Goal: Task Accomplishment & Management: Manage account settings

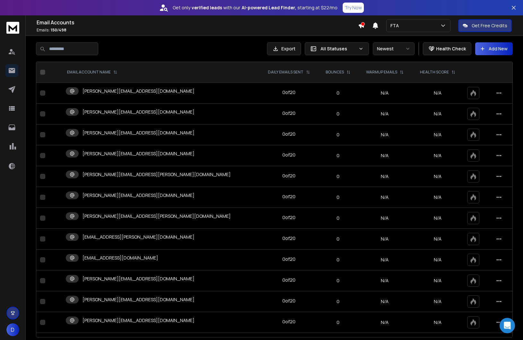
scroll to position [0, 0]
click at [13, 53] on icon at bounding box center [12, 53] width 6 height 3
click at [13, 69] on icon at bounding box center [12, 70] width 6 height 5
click at [44, 71] on button "Select this Page" at bounding box center [42, 72] width 5 height 5
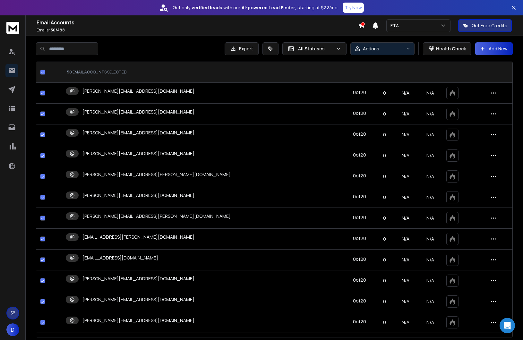
click at [399, 49] on div "Actions" at bounding box center [378, 49] width 49 height 6
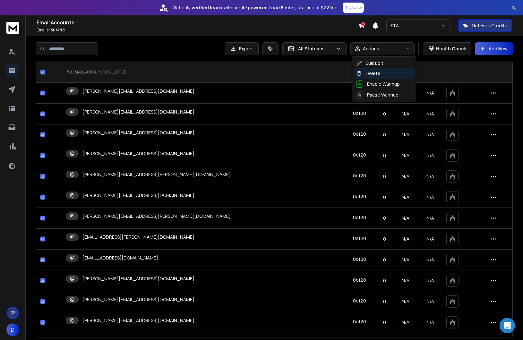
click at [380, 71] on div "Delete" at bounding box center [383, 73] width 61 height 10
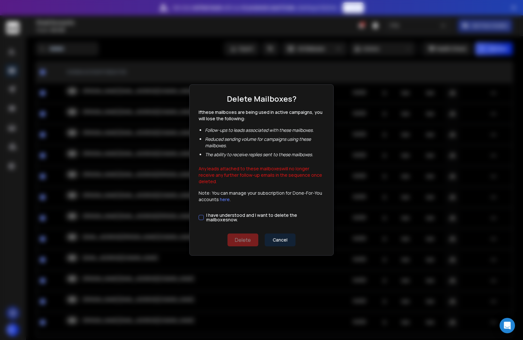
click at [282, 233] on button "Cancel" at bounding box center [279, 239] width 31 height 13
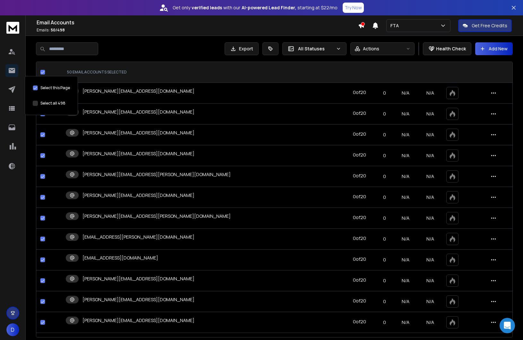
click at [44, 72] on button "Select this Page" at bounding box center [42, 72] width 5 height 5
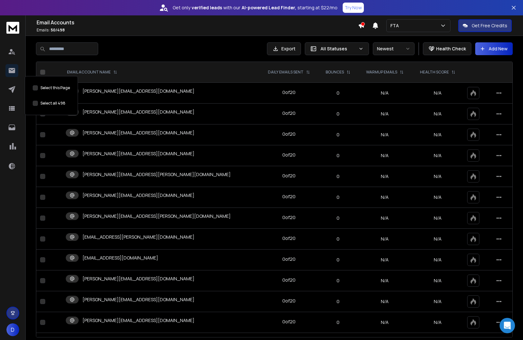
click at [44, 72] on button "Select this Page" at bounding box center [42, 72] width 5 height 5
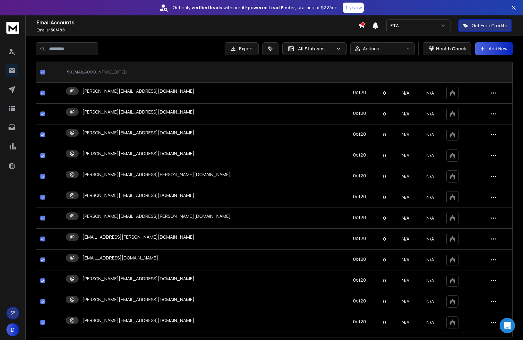
click at [44, 73] on button "button" at bounding box center [42, 72] width 5 height 5
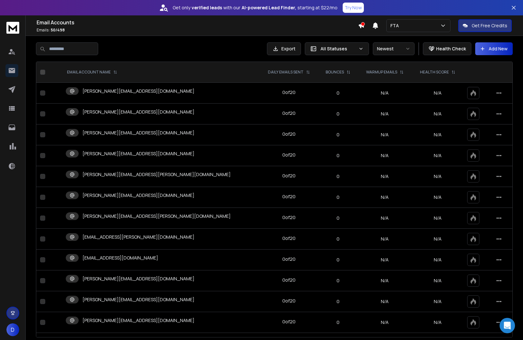
click at [44, 73] on button "button" at bounding box center [42, 72] width 5 height 5
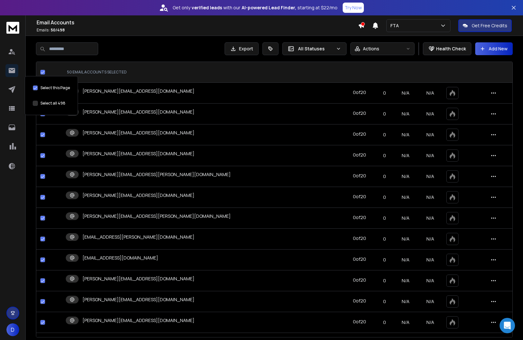
click at [35, 102] on button "Select this Page" at bounding box center [35, 103] width 5 height 5
click at [390, 48] on div "Actions" at bounding box center [378, 49] width 49 height 6
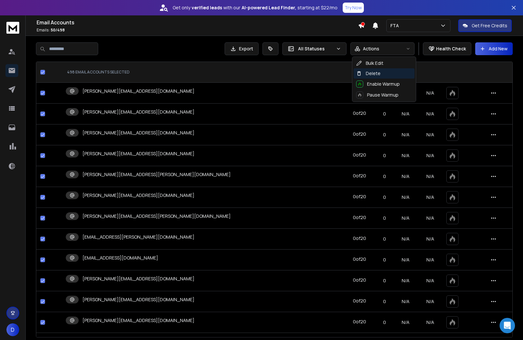
click at [370, 71] on div "Delete" at bounding box center [368, 73] width 24 height 6
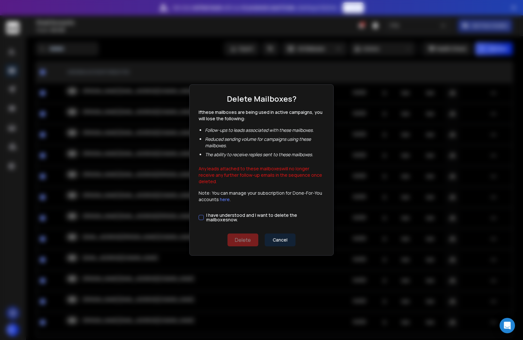
click at [228, 214] on label "I have understood and I want to delete the mailbox es now." at bounding box center [265, 217] width 118 height 9
click at [204, 215] on button "I have understood and I want to delete the mailbox es now." at bounding box center [200, 217] width 5 height 5
click at [241, 241] on button "Delete" at bounding box center [242, 239] width 31 height 13
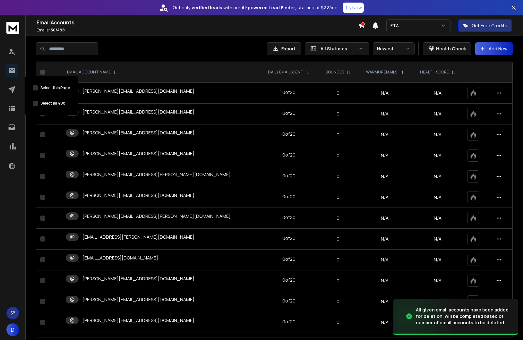
click at [44, 71] on button "Select this Page" at bounding box center [42, 72] width 5 height 5
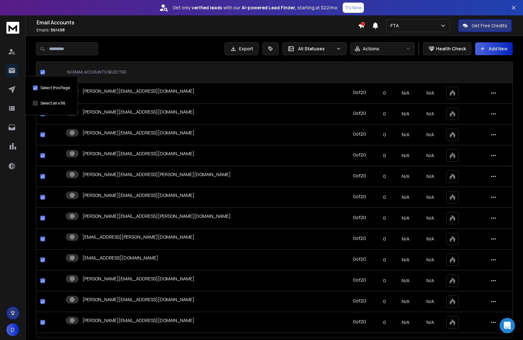
click at [40, 104] on label "Select all 498" at bounding box center [52, 103] width 25 height 5
click at [37, 104] on button "Select this Page" at bounding box center [35, 103] width 5 height 5
click at [378, 48] on p "Actions" at bounding box center [371, 49] width 16 height 6
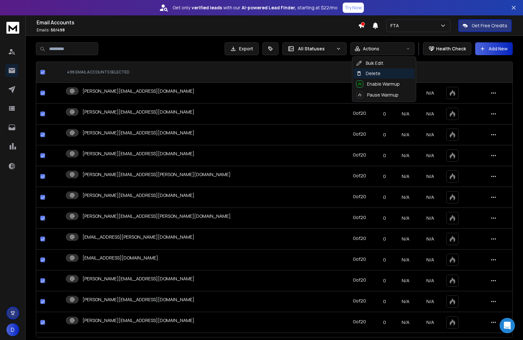
click at [379, 70] on div "Delete" at bounding box center [383, 73] width 61 height 10
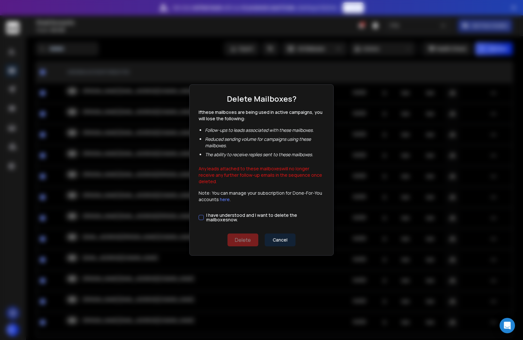
click at [202, 215] on button "I have understood and I want to delete the mailbox es now." at bounding box center [200, 217] width 5 height 5
click at [237, 233] on button "Delete" at bounding box center [242, 239] width 31 height 13
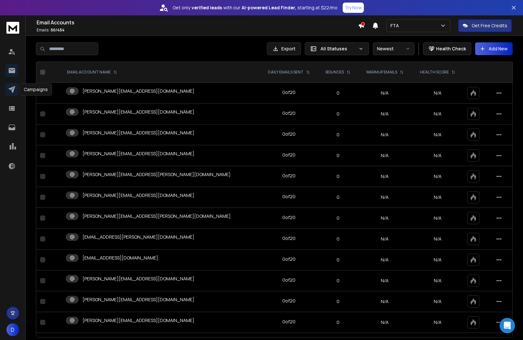
click at [16, 85] on link at bounding box center [11, 89] width 13 height 13
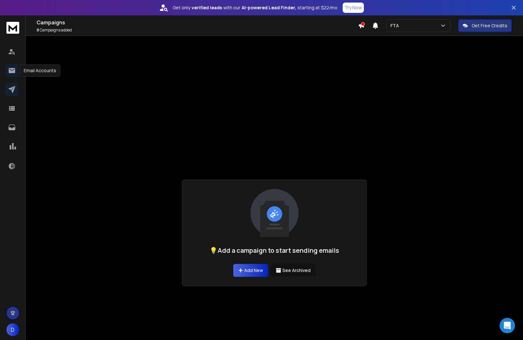
click at [13, 70] on icon at bounding box center [12, 70] width 6 height 5
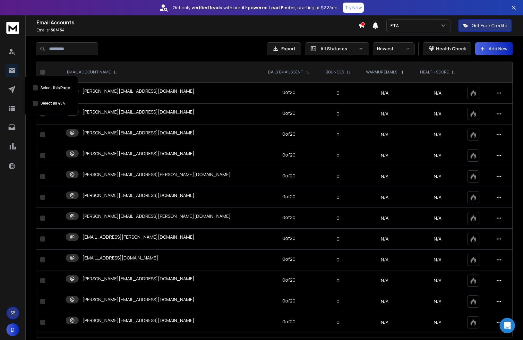
click at [44, 72] on button "Select this Page" at bounding box center [42, 72] width 5 height 5
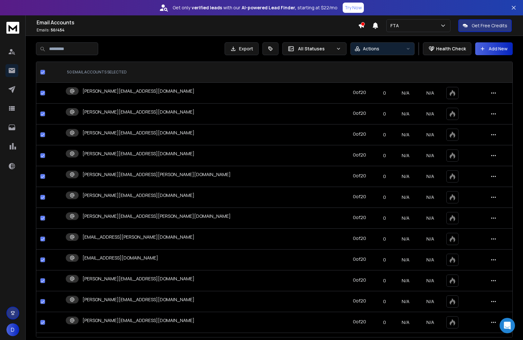
click at [373, 48] on p "Actions" at bounding box center [371, 49] width 16 height 6
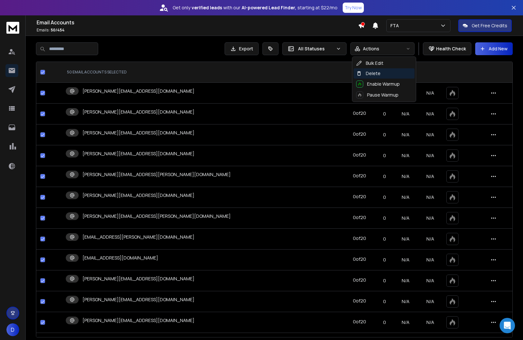
click at [375, 75] on div "Delete" at bounding box center [368, 73] width 24 height 6
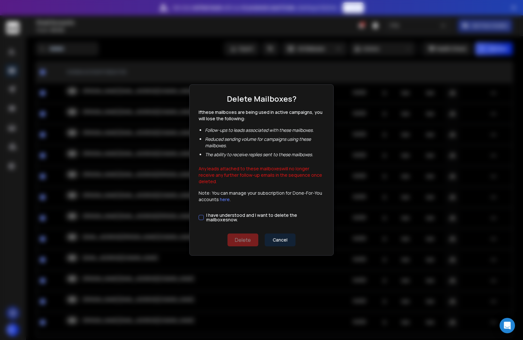
click at [217, 215] on label "I have understood and I want to delete the mailbox es now." at bounding box center [265, 217] width 118 height 9
click at [204, 215] on button "I have understood and I want to delete the mailbox es now." at bounding box center [200, 217] width 5 height 5
click at [243, 242] on button "Delete" at bounding box center [242, 239] width 31 height 13
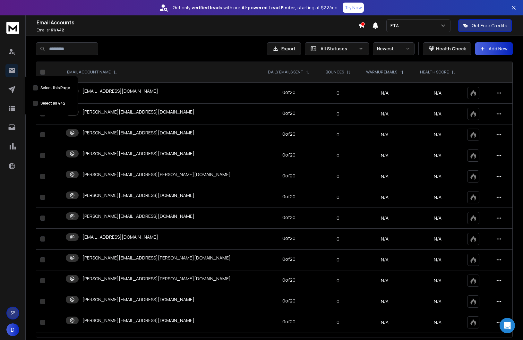
click at [36, 88] on button "Select this Page" at bounding box center [35, 87] width 5 height 5
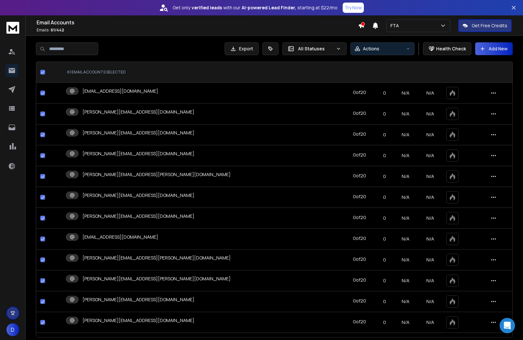
click at [388, 51] on div "Actions" at bounding box center [378, 49] width 49 height 6
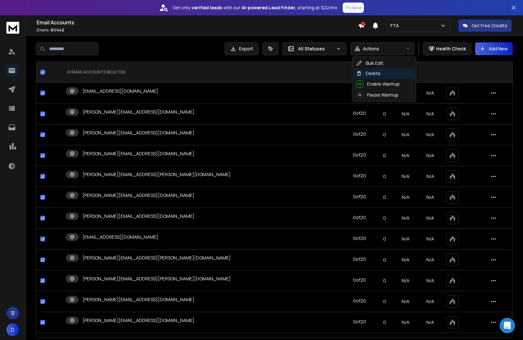
click at [383, 75] on div "Delete" at bounding box center [383, 73] width 61 height 10
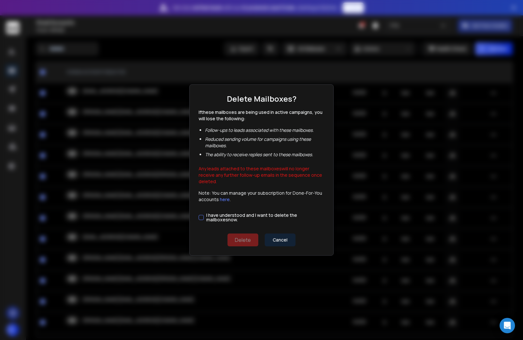
click at [220, 214] on label "I have understood and I want to delete the mailbox es now." at bounding box center [265, 217] width 118 height 9
click at [204, 215] on button "I have understood and I want to delete the mailbox es now." at bounding box center [200, 217] width 5 height 5
click at [235, 240] on button "Delete" at bounding box center [242, 239] width 31 height 13
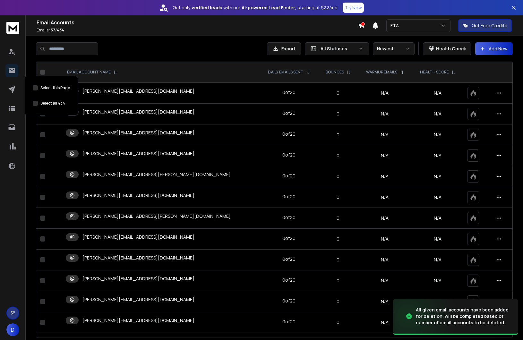
click at [44, 74] on button "Select this Page" at bounding box center [42, 72] width 5 height 5
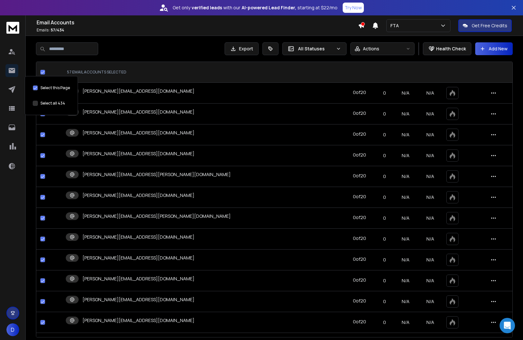
click at [36, 102] on button "Select this Page" at bounding box center [35, 103] width 5 height 5
click at [377, 56] on div "Export All Statuses Actions Health Check Add New 434 EMAIL ACCOUNTS SELECTED [P…" at bounding box center [274, 189] width 476 height 295
click at [379, 52] on button "Actions" at bounding box center [382, 48] width 64 height 13
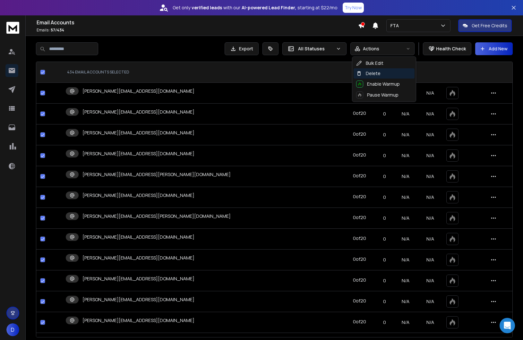
click at [379, 70] on div "Delete" at bounding box center [368, 73] width 24 height 6
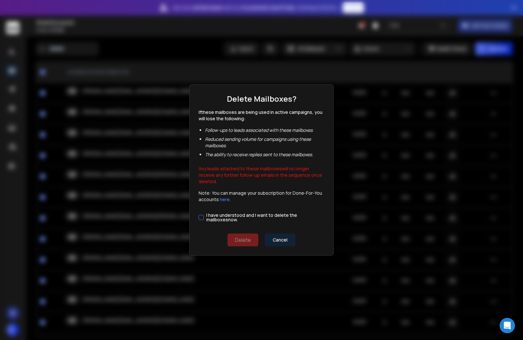
click at [222, 213] on label "I have understood and I want to delete the mailbox es now." at bounding box center [265, 217] width 118 height 9
click at [204, 215] on button "I have understood and I want to delete the mailbox es now." at bounding box center [200, 217] width 5 height 5
click at [239, 240] on button "Delete" at bounding box center [242, 239] width 31 height 13
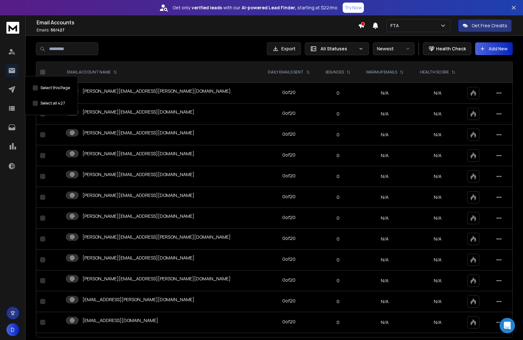
click at [35, 89] on button "Select this Page" at bounding box center [35, 87] width 5 height 5
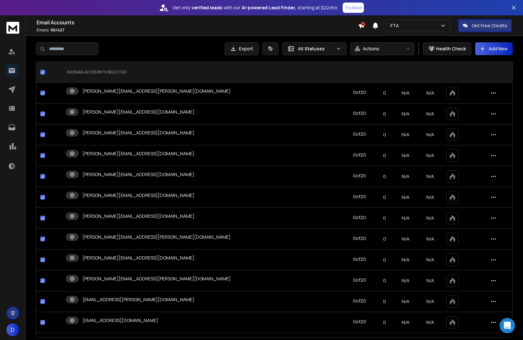
click at [372, 41] on div "Export All Statuses Actions Health Check Add New 50 EMAIL ACCOUNTS SELECTED [PE…" at bounding box center [274, 190] width 497 height 308
click at [372, 47] on p "Actions" at bounding box center [371, 49] width 16 height 6
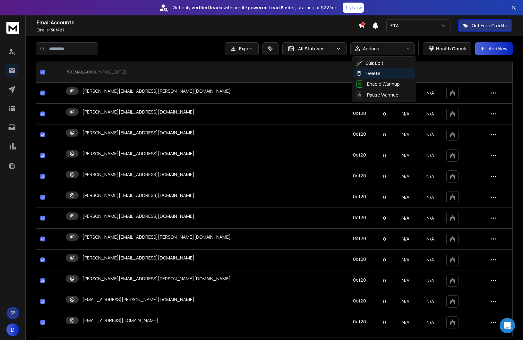
click at [373, 72] on div "Delete" at bounding box center [368, 73] width 24 height 6
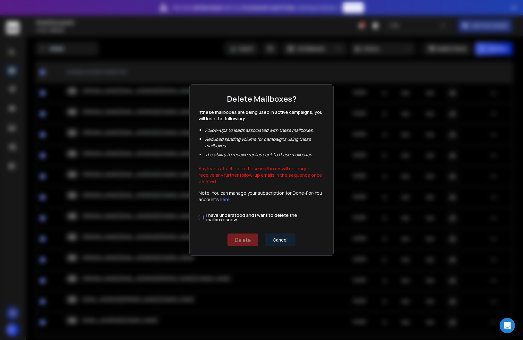
click at [249, 216] on label "I have understood and I want to delete the mailbox es now." at bounding box center [265, 217] width 118 height 9
click at [204, 216] on button "I have understood and I want to delete the mailbox es now." at bounding box center [200, 217] width 5 height 5
click at [249, 234] on button "Delete" at bounding box center [242, 239] width 31 height 13
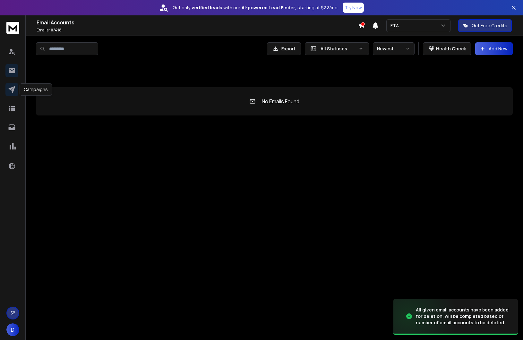
click at [12, 86] on icon at bounding box center [12, 90] width 8 height 8
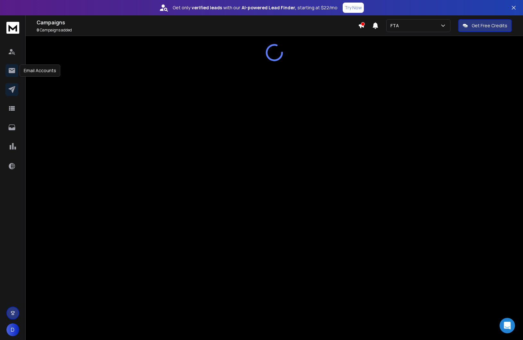
click at [15, 71] on icon at bounding box center [12, 71] width 8 height 8
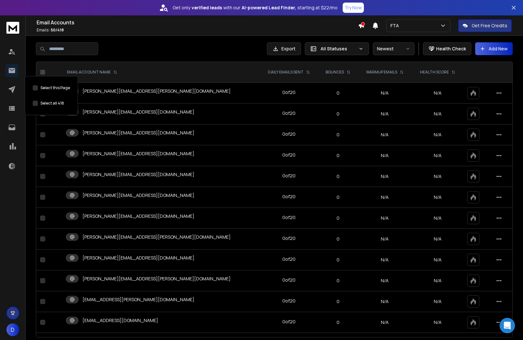
click at [43, 72] on button "Select this Page" at bounding box center [42, 72] width 5 height 5
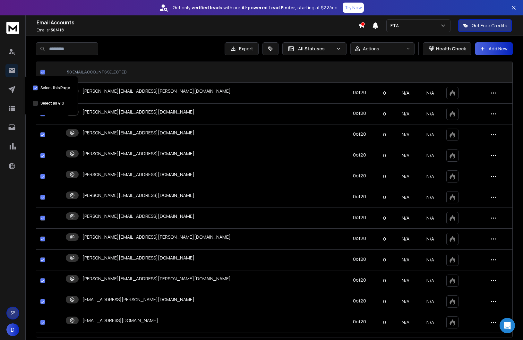
click at [35, 105] on button "Select this Page" at bounding box center [35, 103] width 5 height 5
click at [376, 49] on p "Actions" at bounding box center [371, 49] width 16 height 6
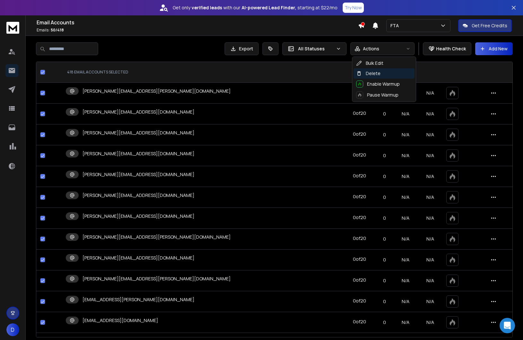
click at [381, 71] on div "Delete" at bounding box center [383, 73] width 61 height 10
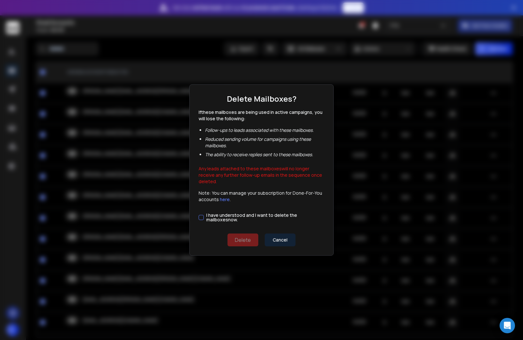
click at [242, 213] on label "I have understood and I want to delete the mailbox es now." at bounding box center [265, 217] width 118 height 9
click at [204, 215] on button "I have understood and I want to delete the mailbox es now." at bounding box center [200, 217] width 5 height 5
click at [245, 236] on button "Delete" at bounding box center [242, 239] width 31 height 13
